Goal: Task Accomplishment & Management: Manage account settings

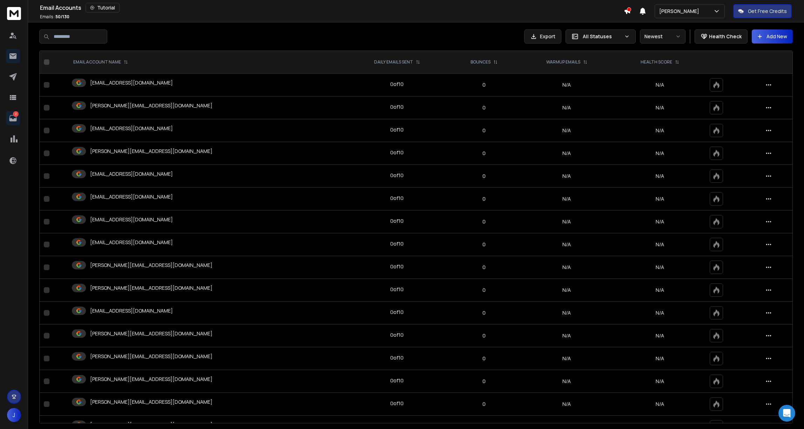
click at [15, 116] on p "2" at bounding box center [16, 114] width 6 height 6
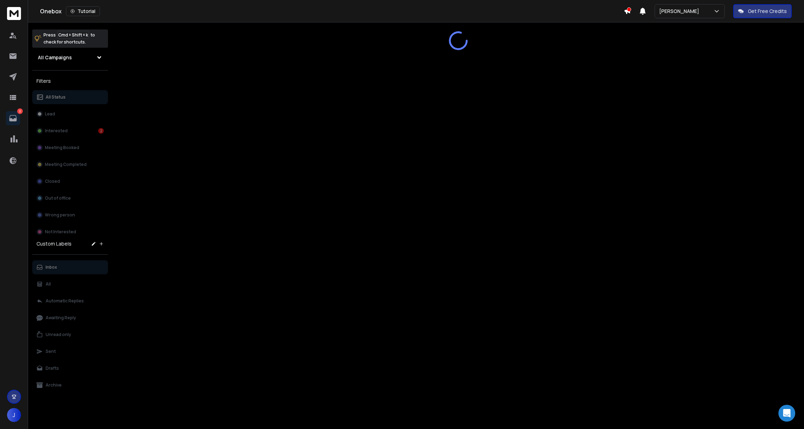
click at [288, 62] on div "Press Cmd + Shift + k to check for shortcuts. All Campaigns All Campaigns Filte…" at bounding box center [416, 236] width 776 height 429
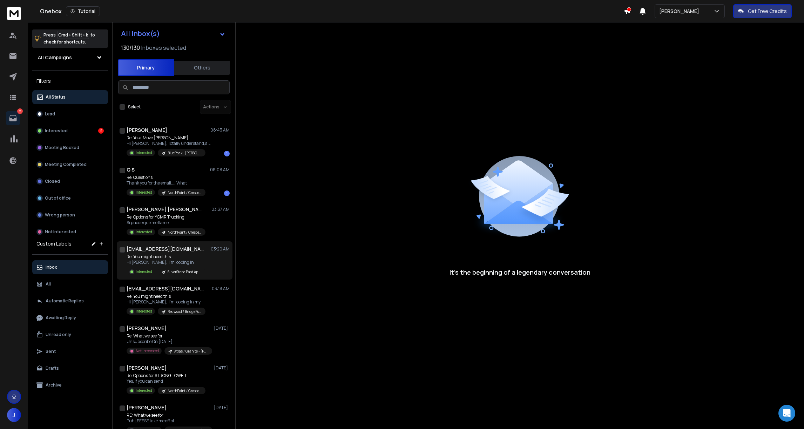
click at [190, 264] on p "Hi [PERSON_NAME], I'm looping in" at bounding box center [166, 262] width 79 height 6
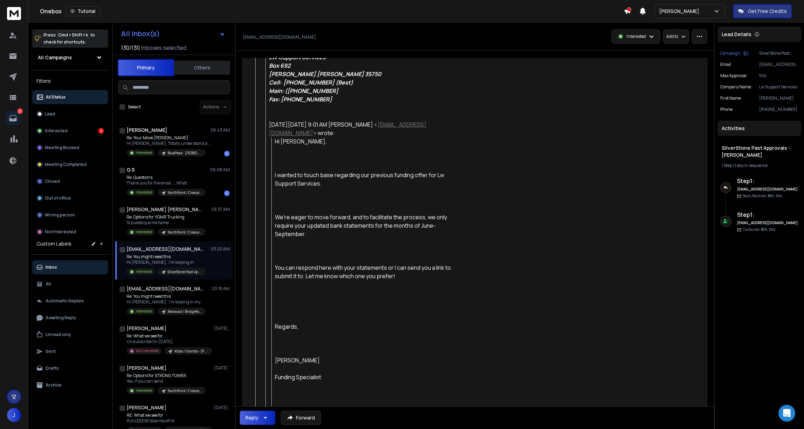
scroll to position [450, 0]
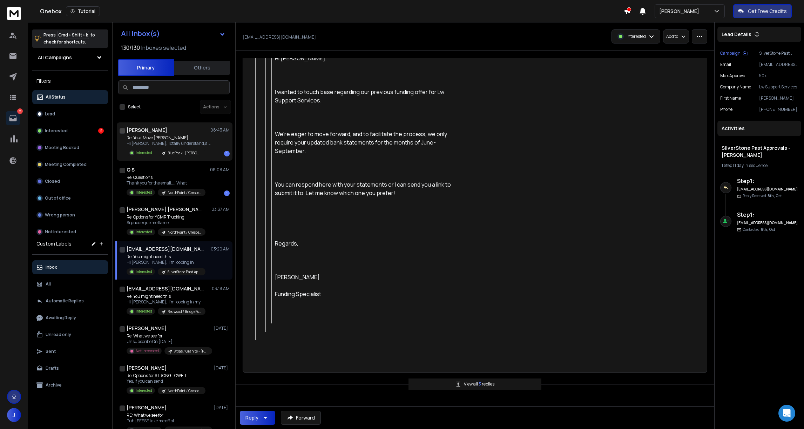
click at [198, 148] on div "Re: Your Move [PERSON_NAME] Hi [PERSON_NAME], Totally understand,a lot Interest…" at bounding box center [178, 145] width 103 height 21
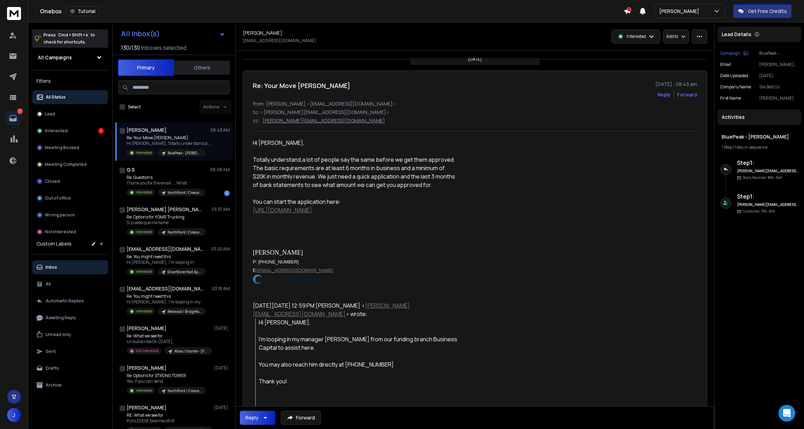
scroll to position [0, 0]
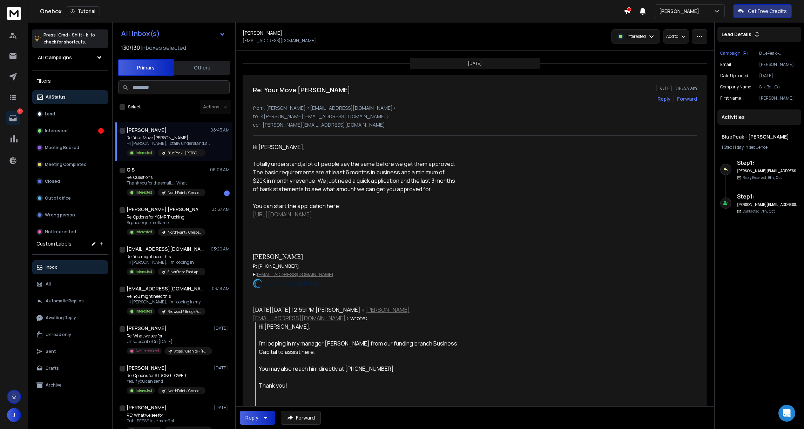
click at [259, 286] on img at bounding box center [288, 283] width 70 height 10
click at [177, 171] on div "Q S 08:08 AM" at bounding box center [178, 169] width 103 height 7
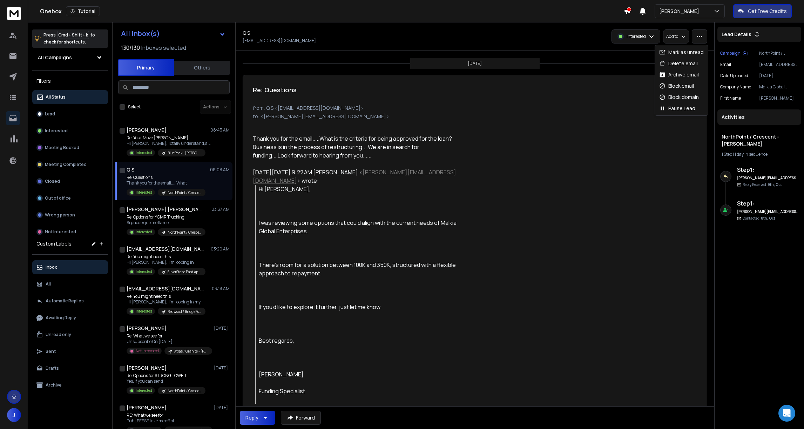
click at [700, 37] on icon "button" at bounding box center [699, 36] width 6 height 6
click at [689, 52] on div "Mark as unread" at bounding box center [681, 52] width 45 height 7
